Goal: Task Accomplishment & Management: Manage account settings

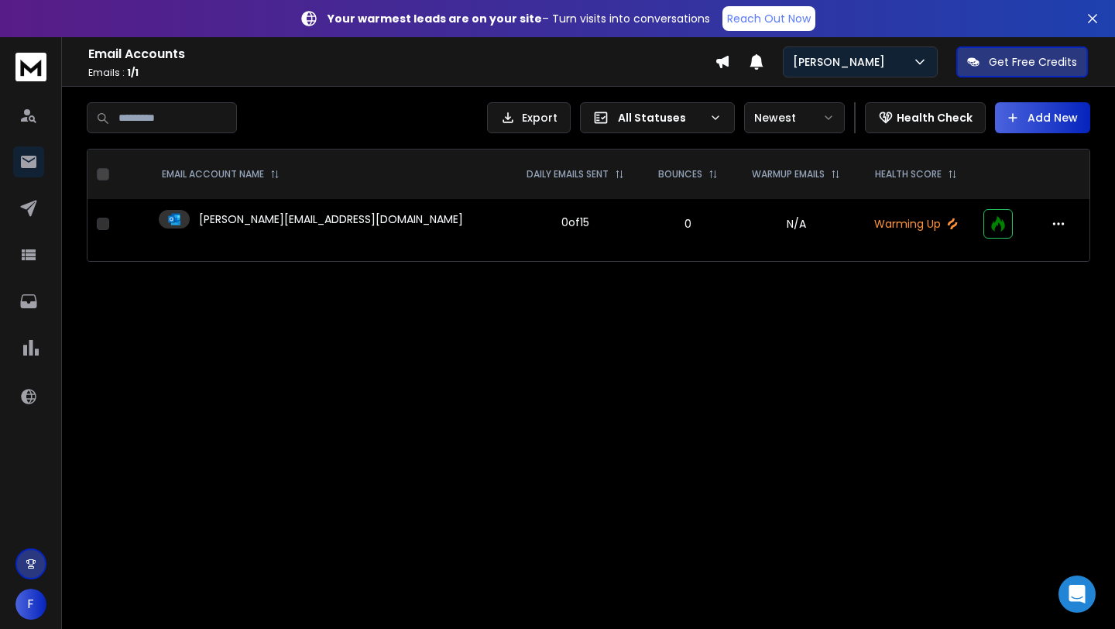
click at [880, 59] on p "[PERSON_NAME]" at bounding box center [842, 61] width 98 height 15
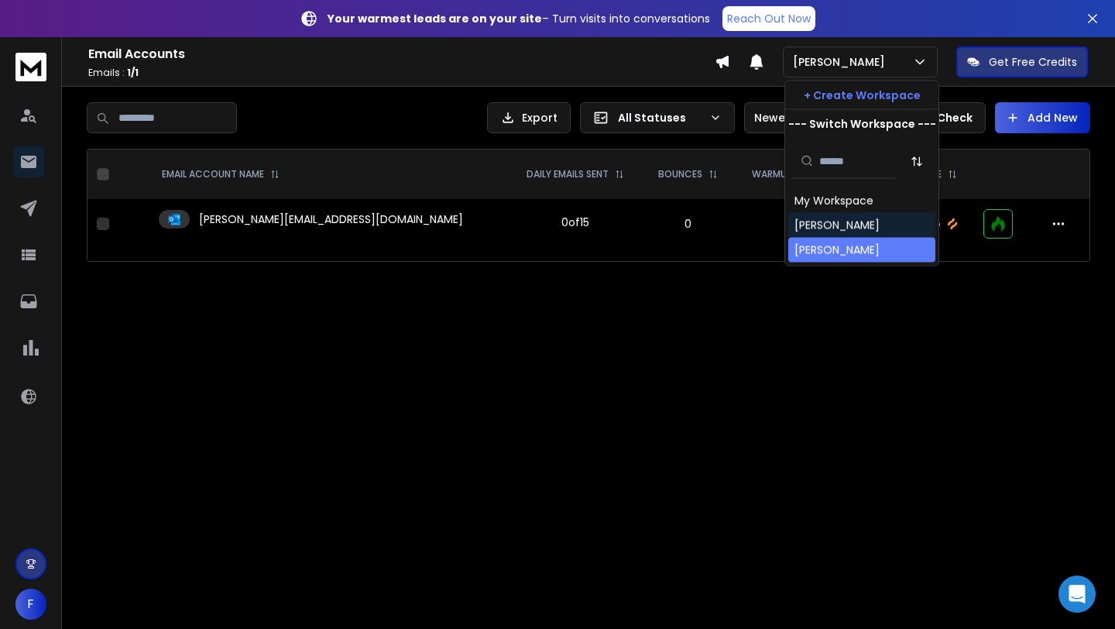
click at [863, 224] on div "[PERSON_NAME]" at bounding box center [861, 225] width 147 height 25
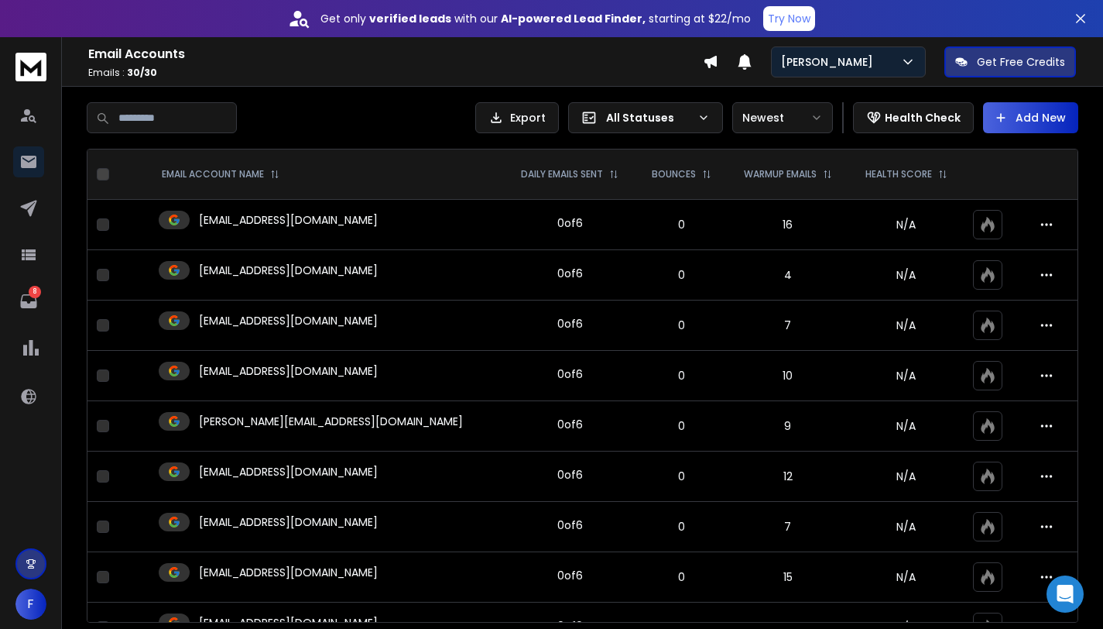
click at [884, 64] on div "[PERSON_NAME]" at bounding box center [848, 61] width 135 height 15
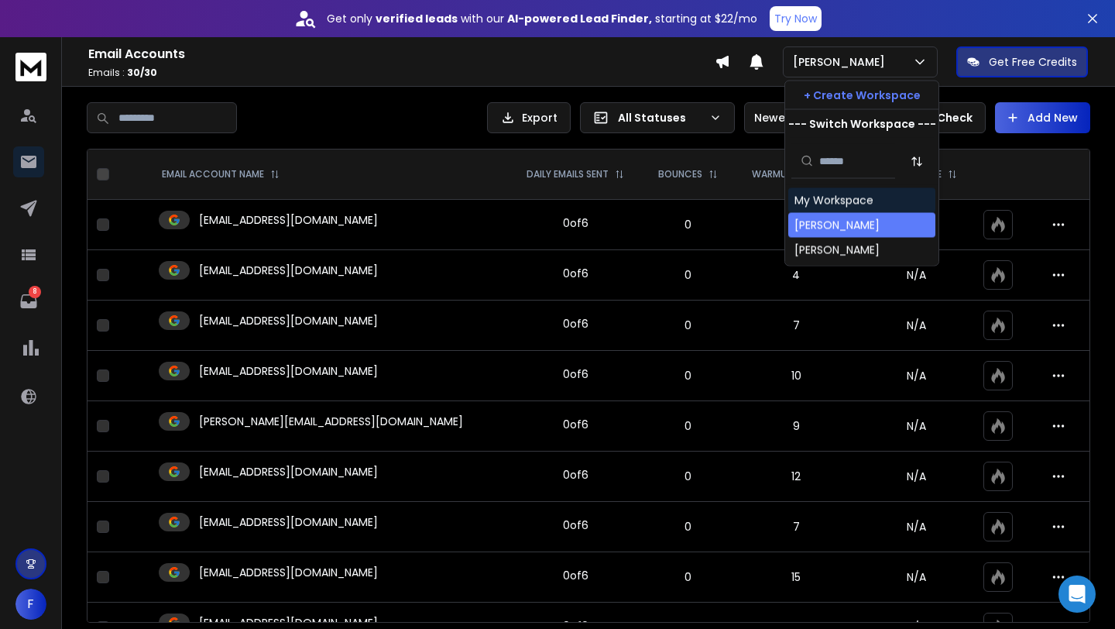
click at [836, 199] on div "My Workspace" at bounding box center [834, 200] width 79 height 15
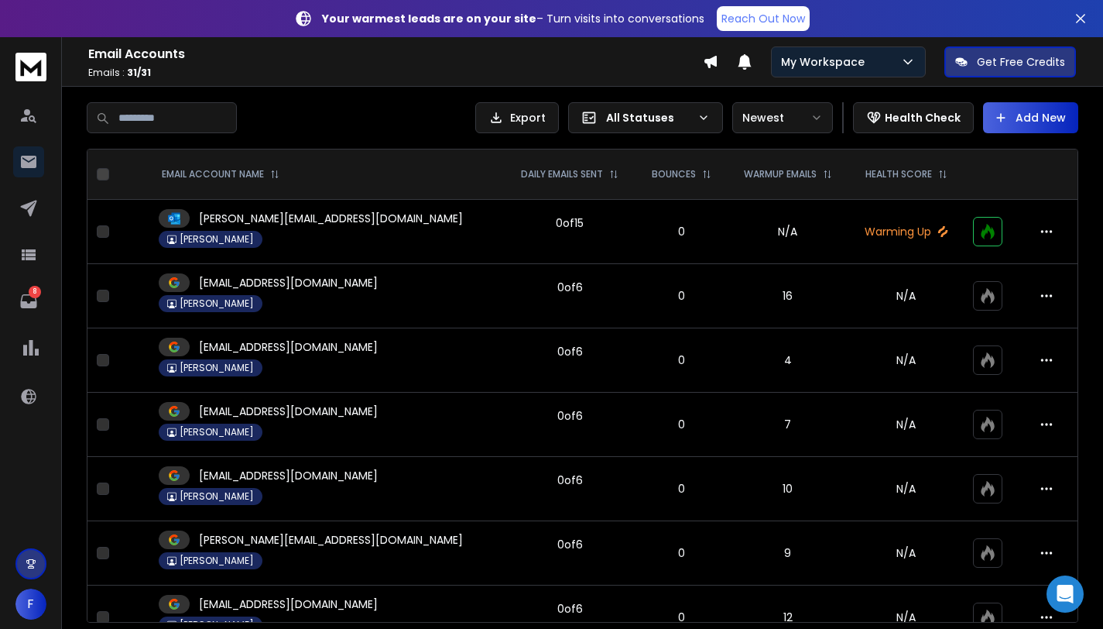
click at [886, 58] on div "My Workspace" at bounding box center [848, 61] width 135 height 15
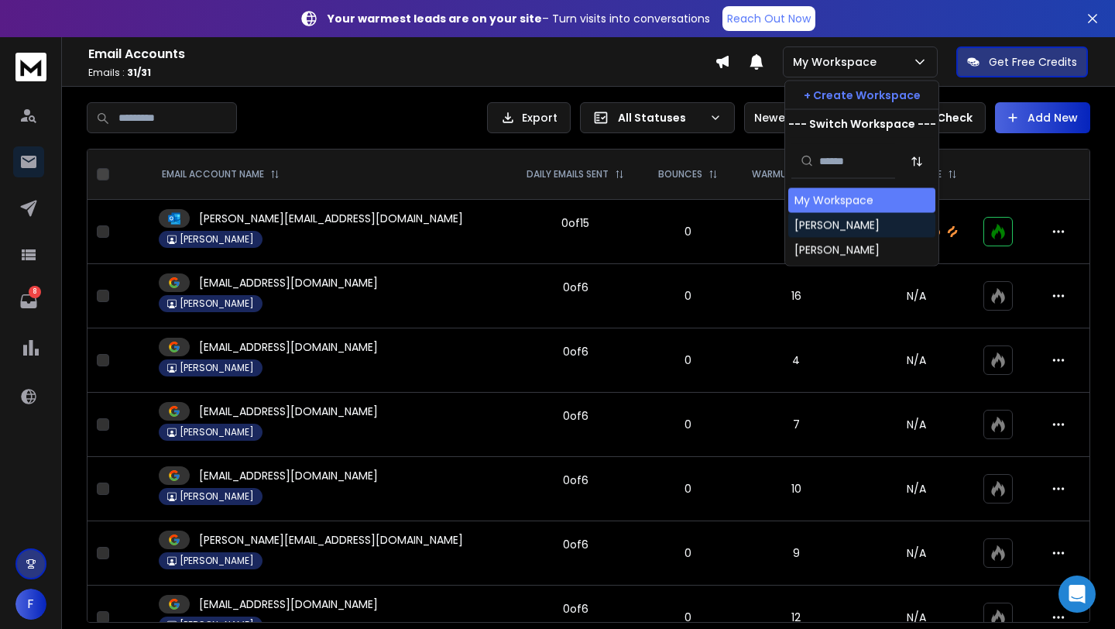
click at [877, 229] on div "[PERSON_NAME]" at bounding box center [861, 225] width 147 height 25
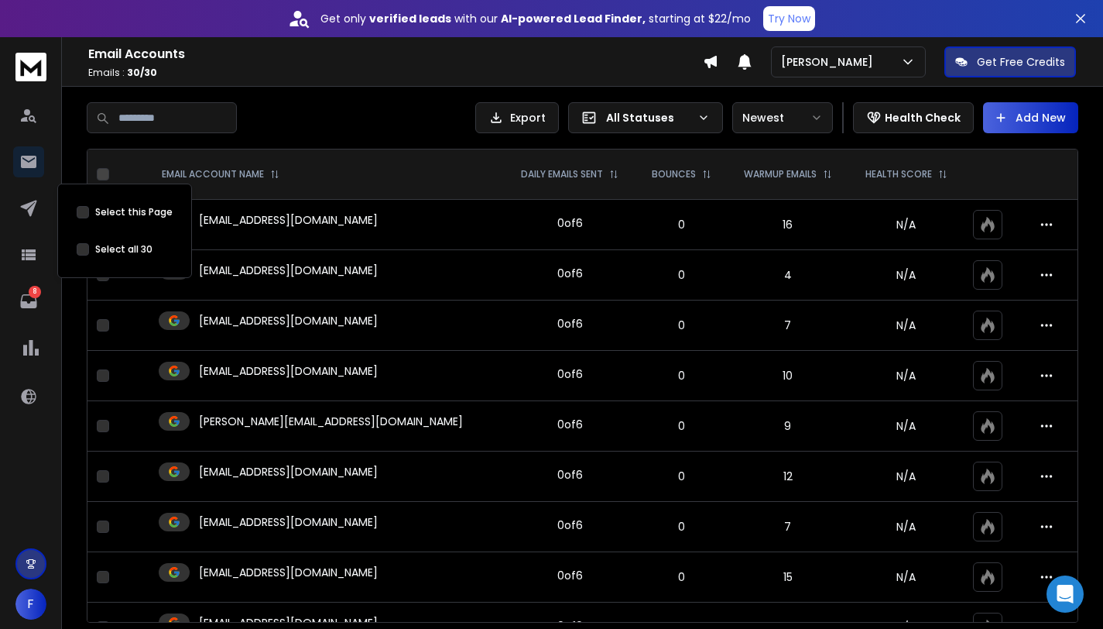
click at [101, 176] on button "Select this Page" at bounding box center [103, 174] width 12 height 12
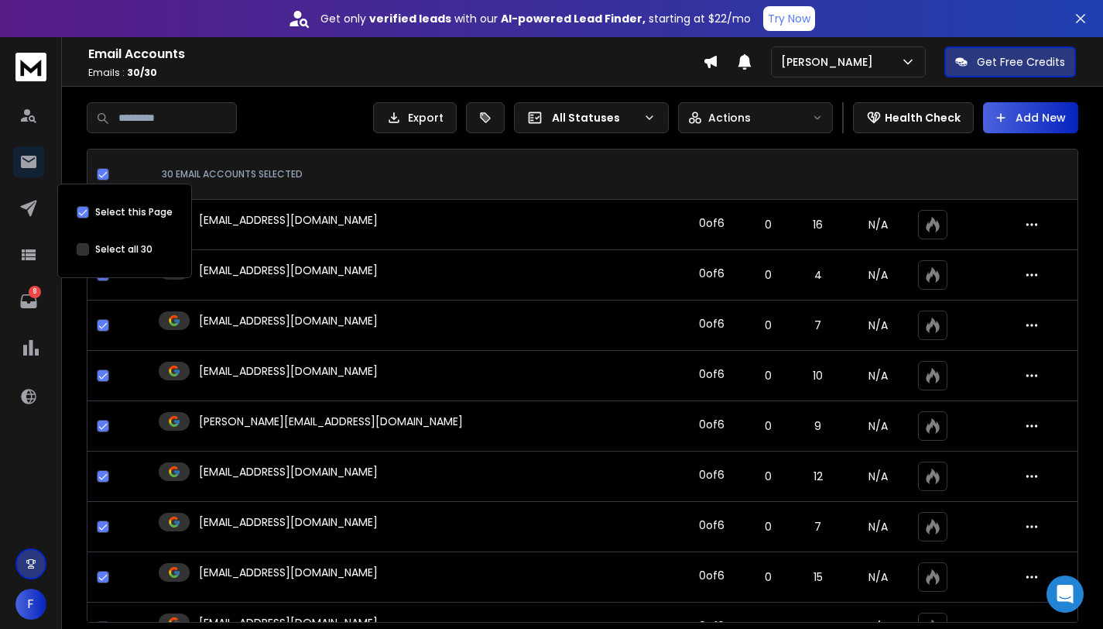
click at [87, 251] on button "Select this Page" at bounding box center [83, 249] width 12 height 12
click at [530, 355] on td "[EMAIL_ADDRESS][DOMAIN_NAME]" at bounding box center [412, 376] width 527 height 50
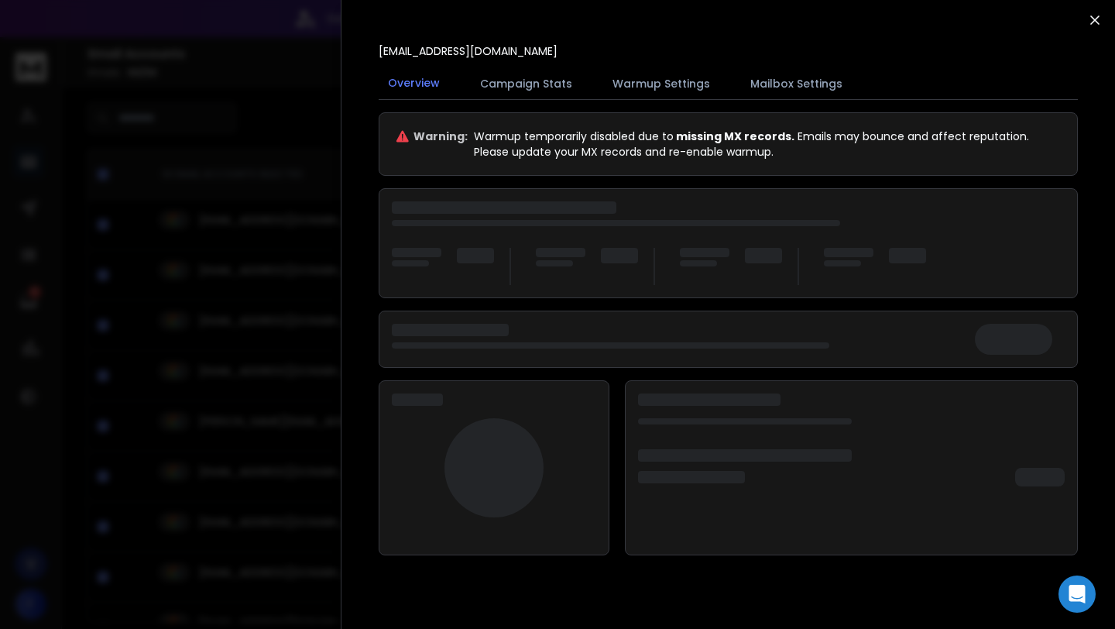
click at [1094, 16] on icon "button" at bounding box center [1094, 19] width 15 height 15
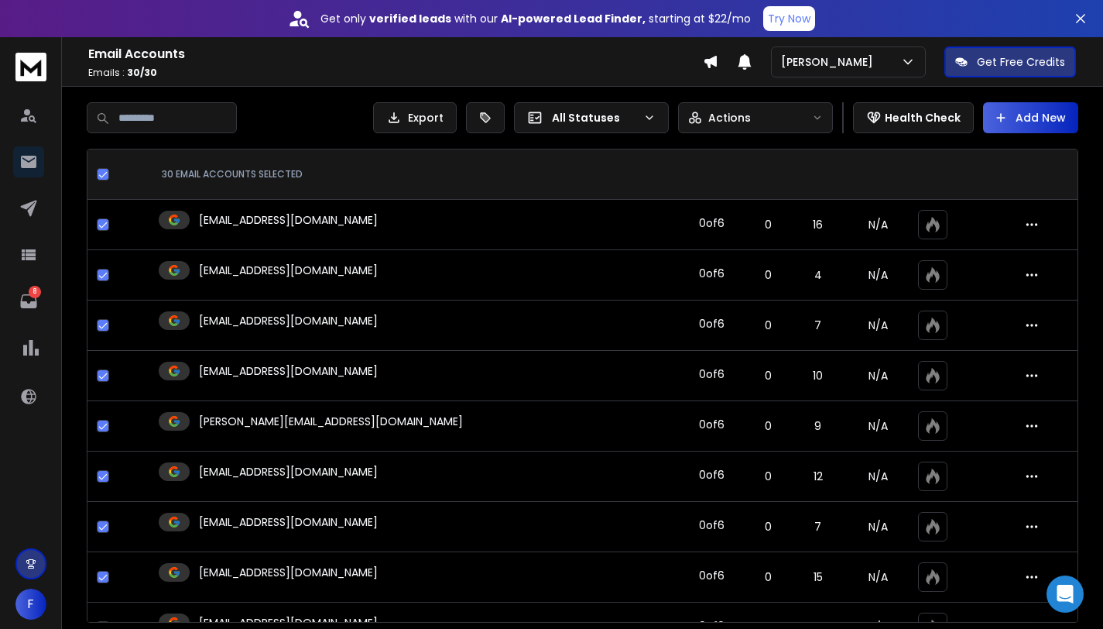
click at [323, 112] on div at bounding box center [225, 117] width 277 height 31
click at [105, 173] on button "Select this Page" at bounding box center [103, 174] width 12 height 12
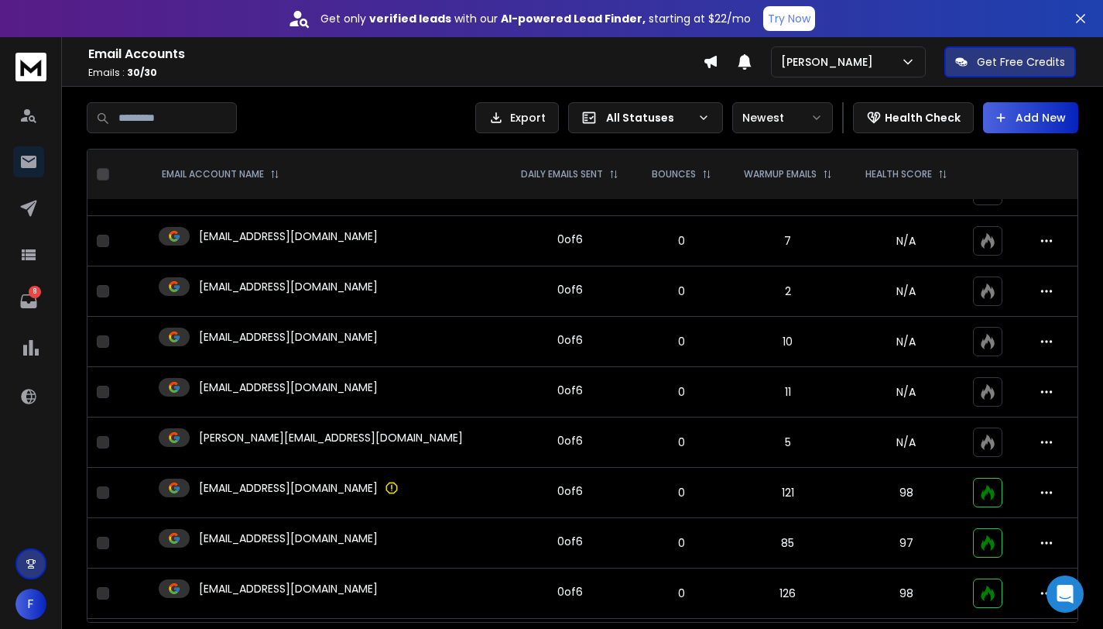
scroll to position [537, 0]
click at [392, 439] on icon at bounding box center [391, 438] width 15 height 15
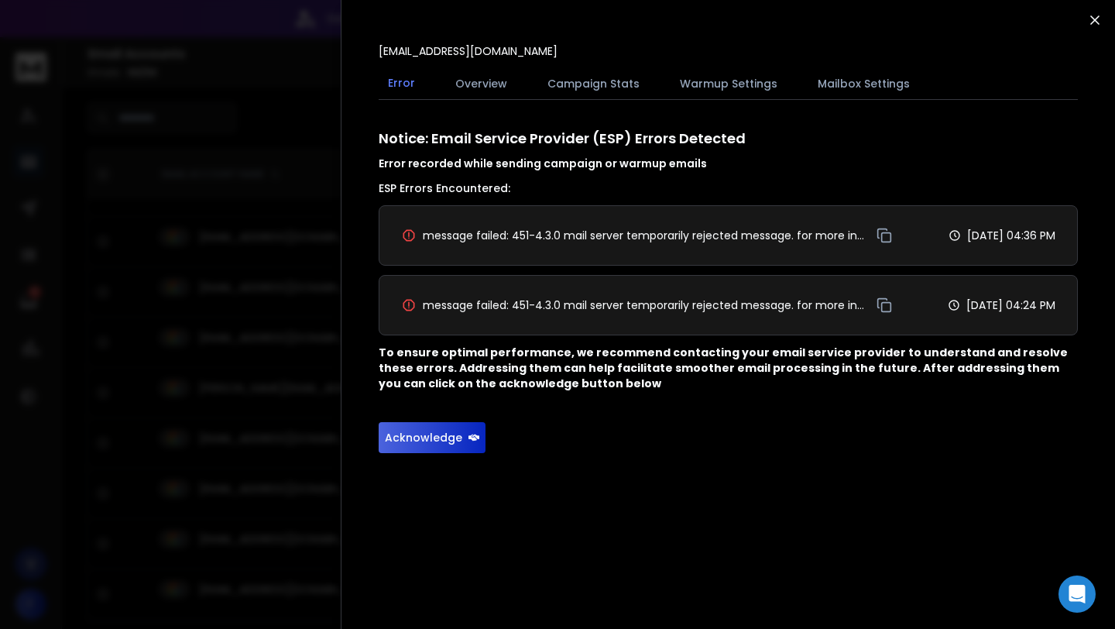
click at [1097, 22] on icon "button" at bounding box center [1094, 19] width 15 height 15
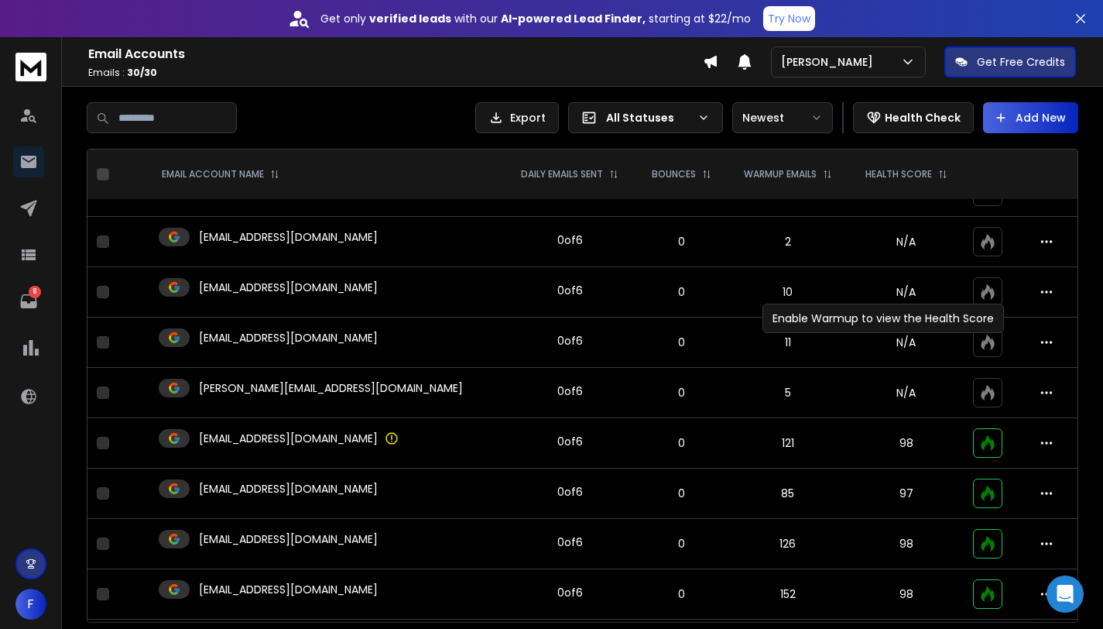
scroll to position [0, 0]
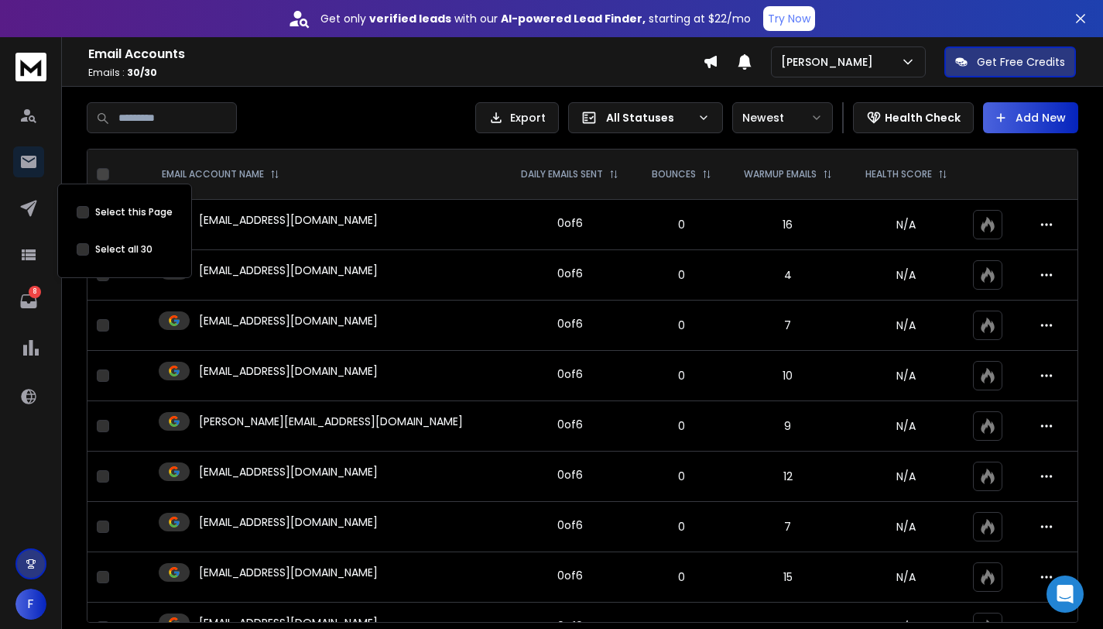
click at [98, 175] on button "Select this Page" at bounding box center [103, 174] width 12 height 12
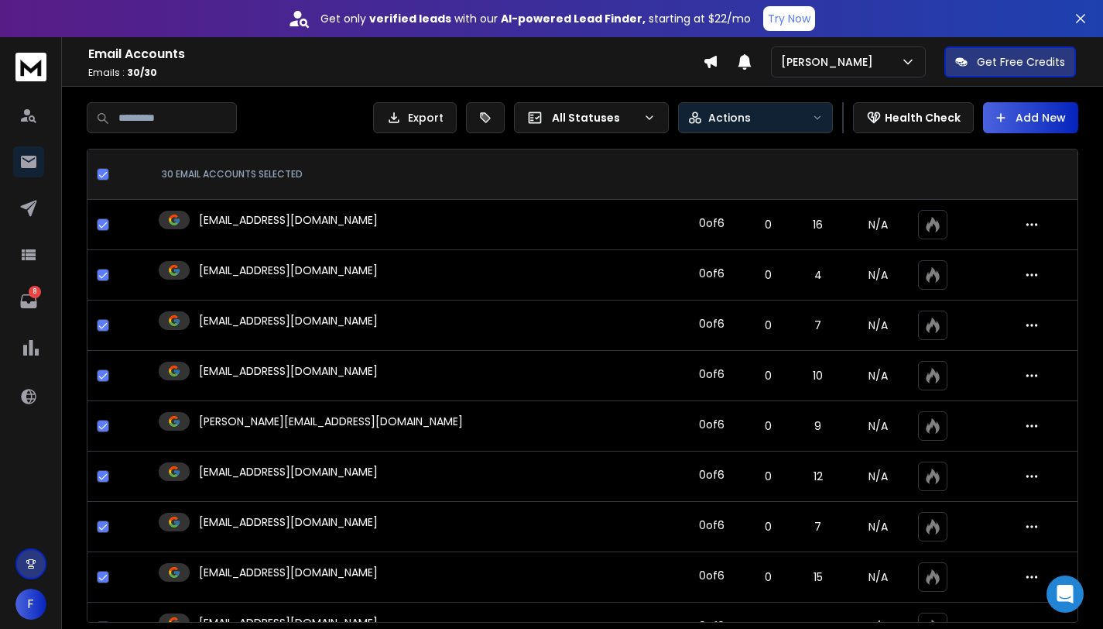
click at [787, 113] on div "Actions" at bounding box center [747, 117] width 118 height 15
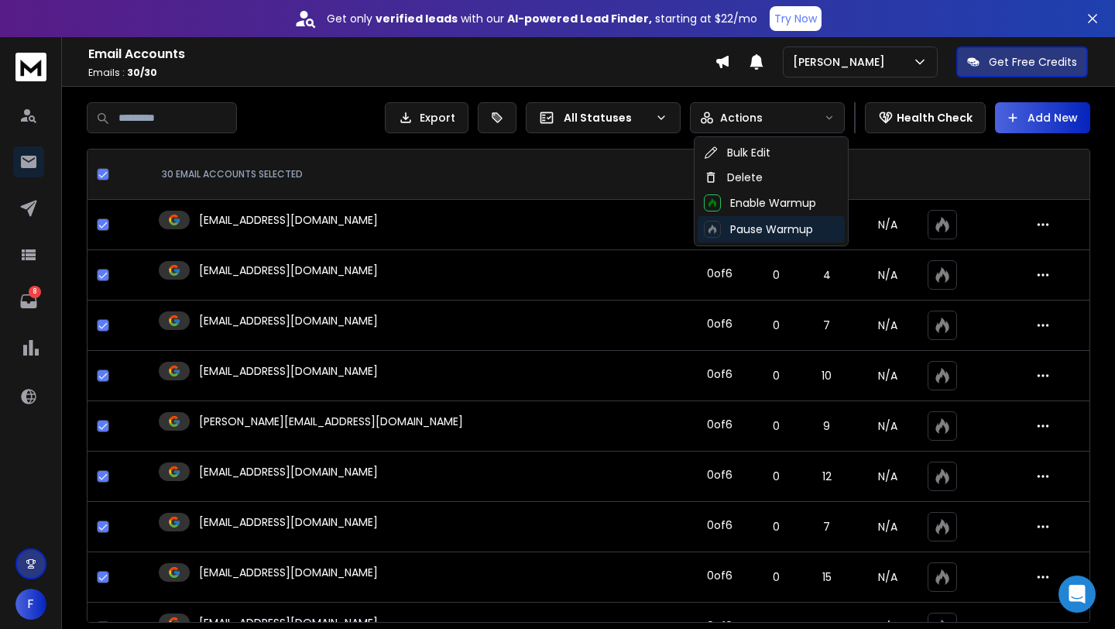
click at [774, 225] on div "Pause Warmup" at bounding box center [758, 229] width 109 height 17
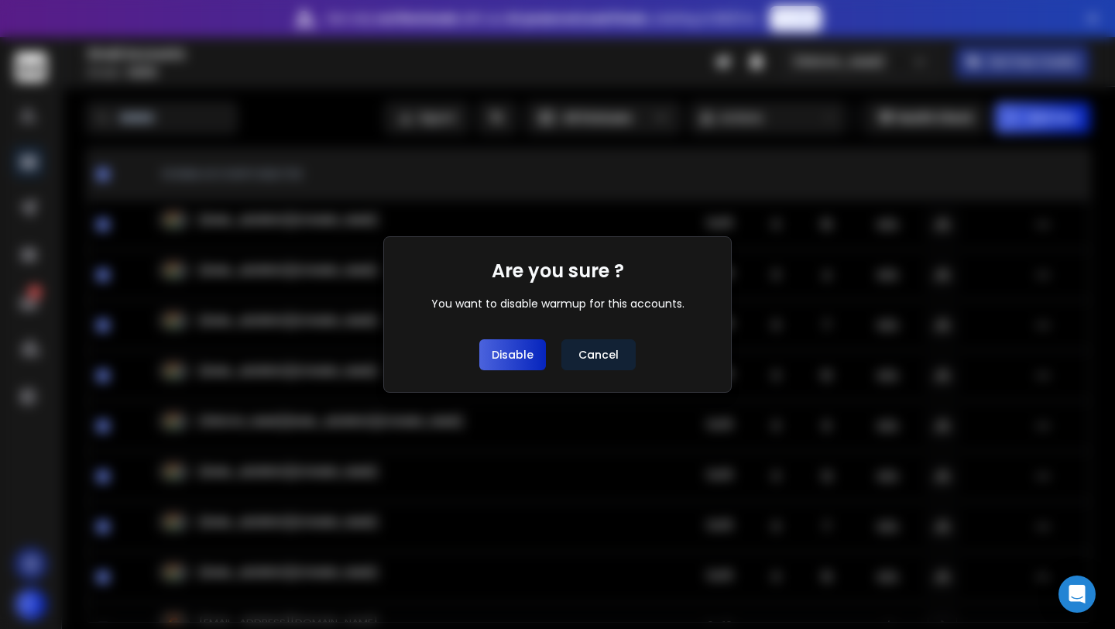
click at [526, 357] on button "Disable" at bounding box center [512, 354] width 67 height 31
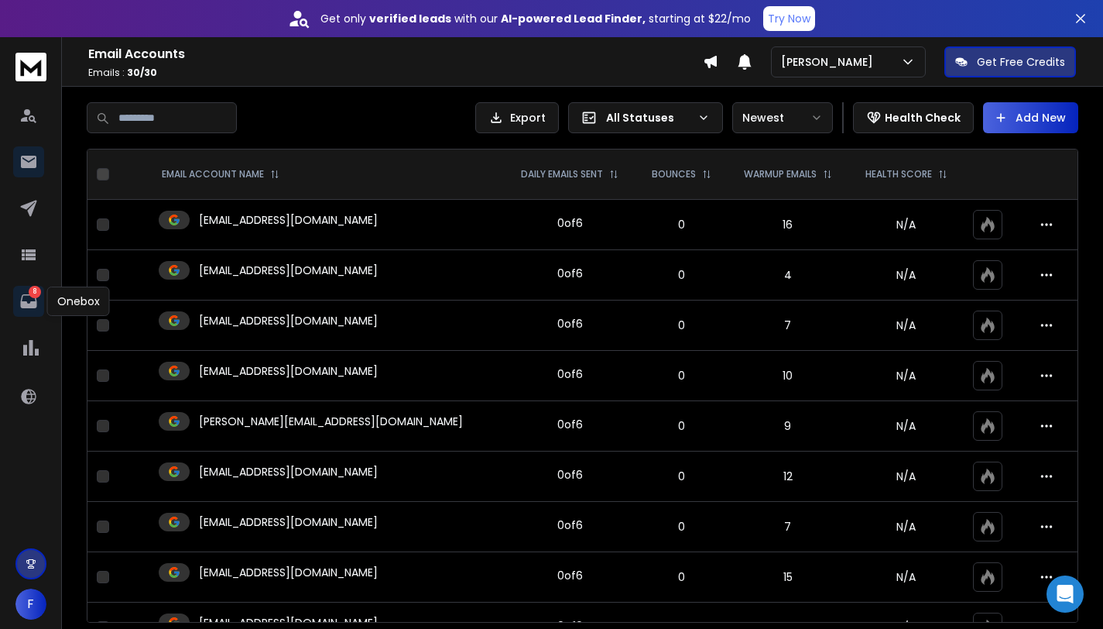
click at [23, 311] on link "8" at bounding box center [28, 301] width 31 height 31
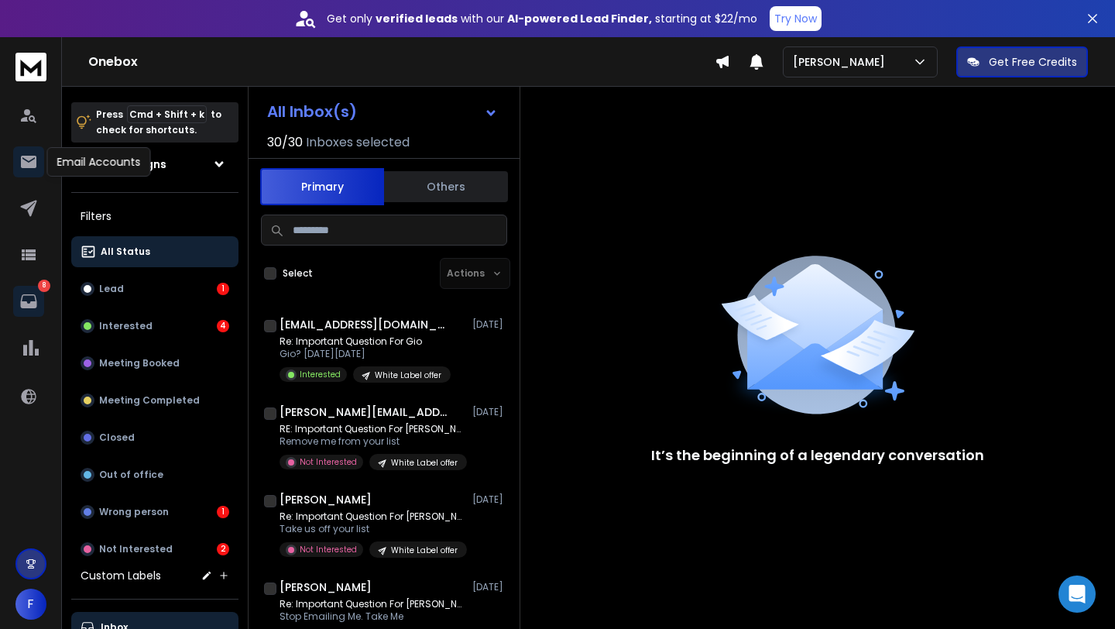
click at [26, 163] on icon at bounding box center [28, 162] width 15 height 12
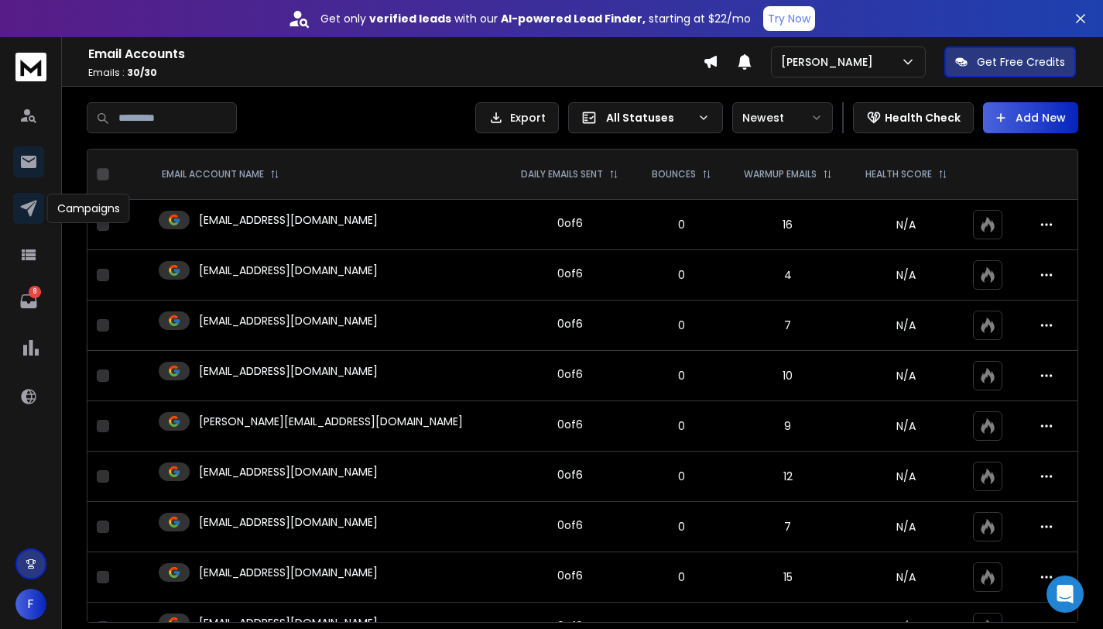
click at [24, 207] on icon at bounding box center [28, 208] width 16 height 16
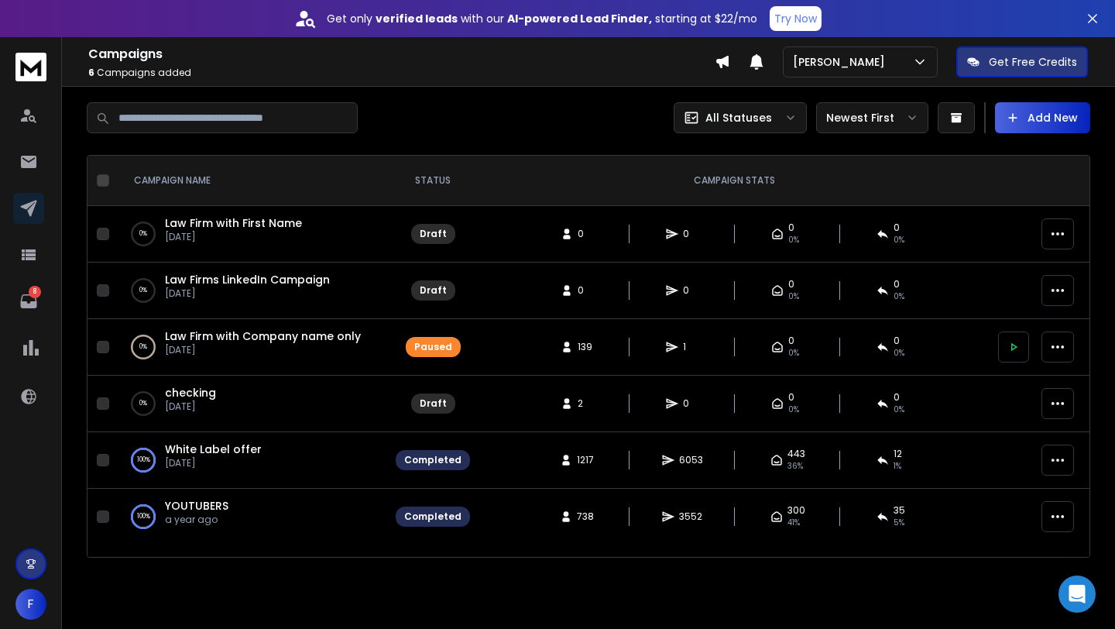
click at [323, 335] on span "Law Firm with Company name only" at bounding box center [263, 335] width 196 height 15
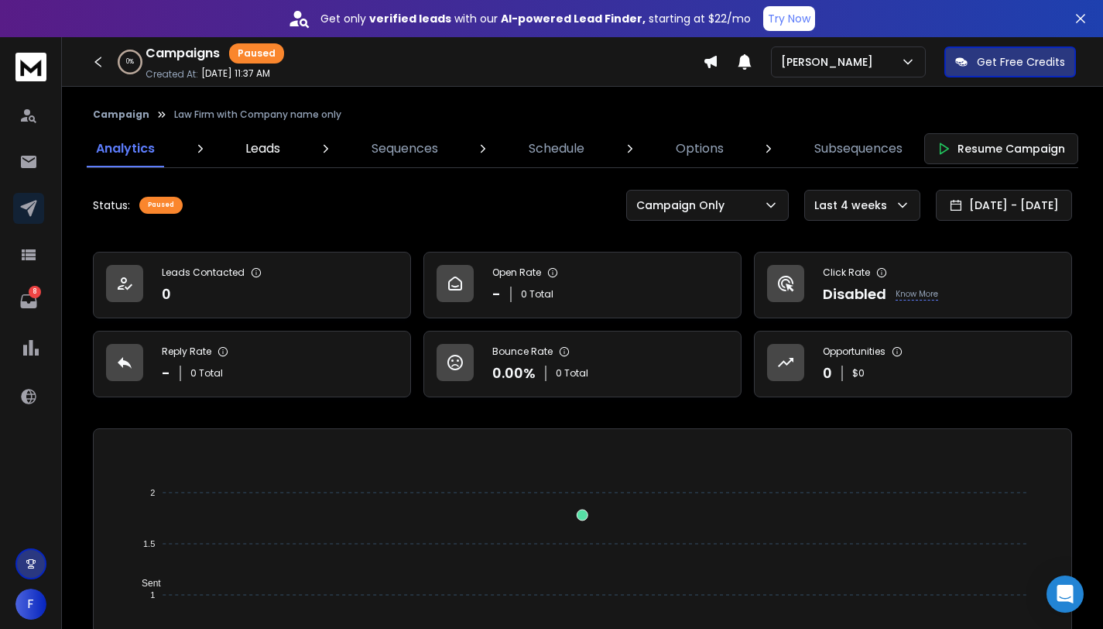
click at [276, 146] on p "Leads" at bounding box center [262, 148] width 35 height 19
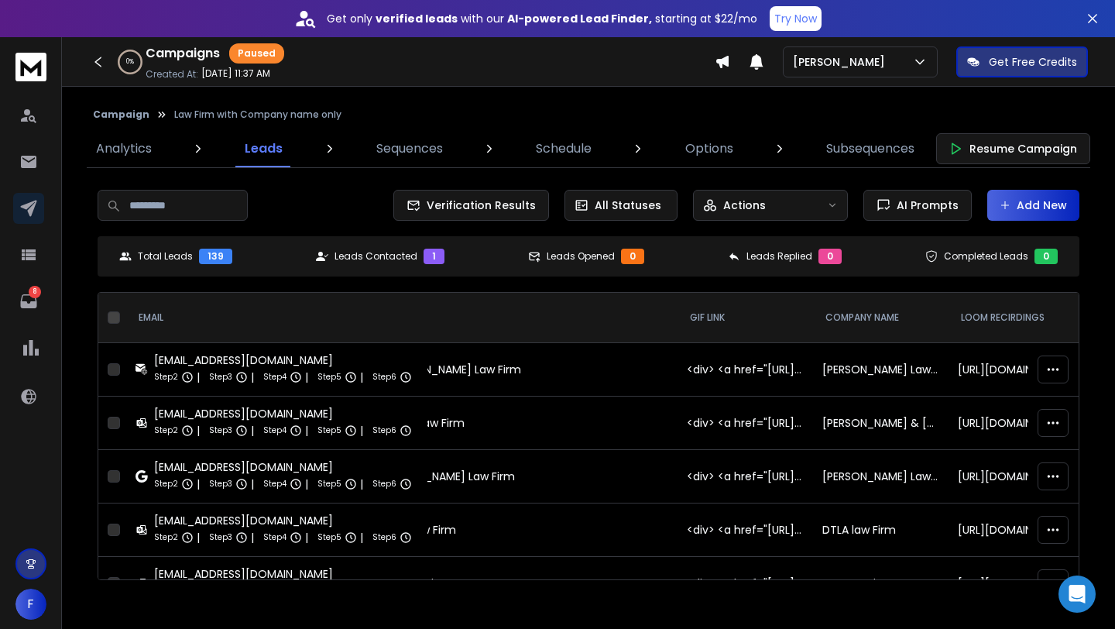
scroll to position [0, 464]
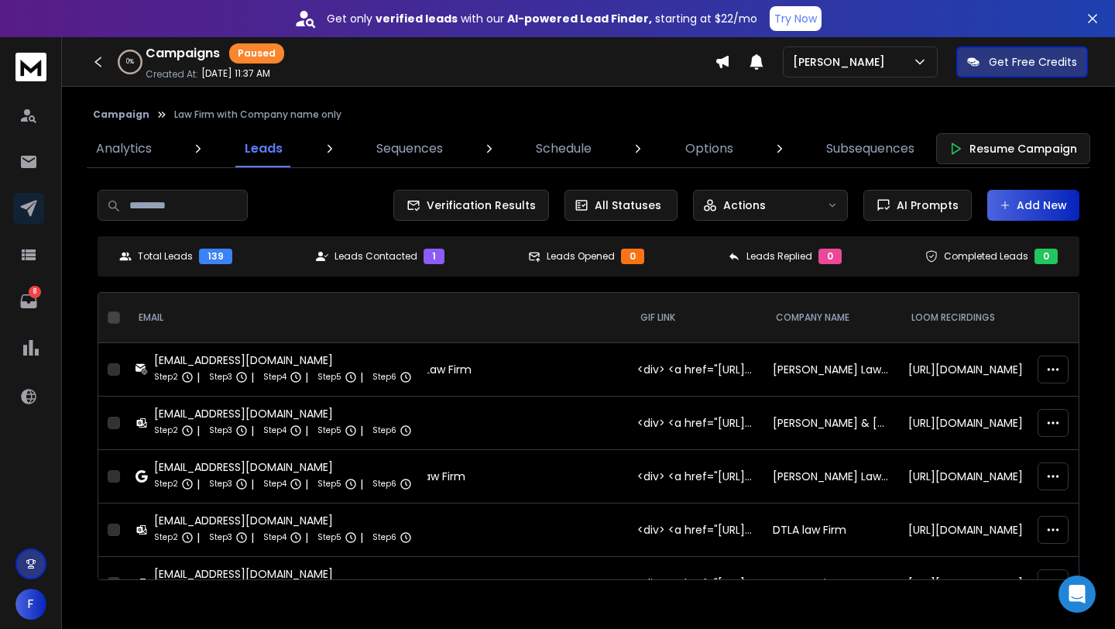
click at [1039, 383] on button "button" at bounding box center [1053, 369] width 31 height 28
